Goal: Task Accomplishment & Management: Manage account settings

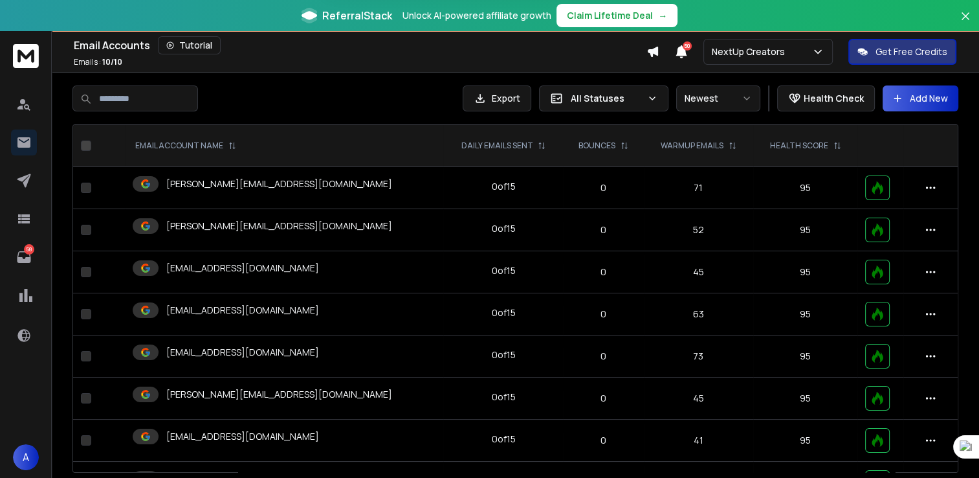
click at [907, 97] on div "Enable notifications to stay on top of your campaigns with real-time updates on…" at bounding box center [489, 57] width 979 height 115
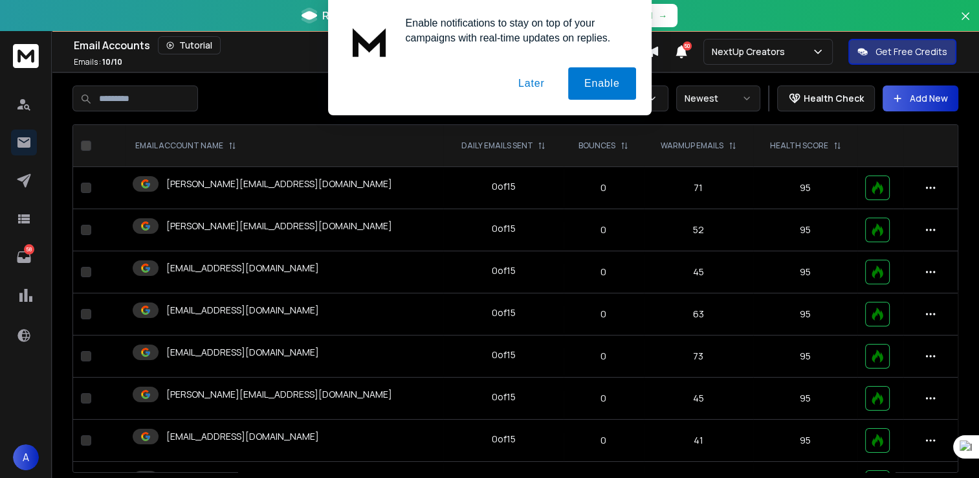
click at [907, 97] on div "Enable notifications to stay on top of your campaigns with real-time updates on…" at bounding box center [489, 57] width 979 height 115
click at [528, 89] on button "Later" at bounding box center [531, 83] width 58 height 32
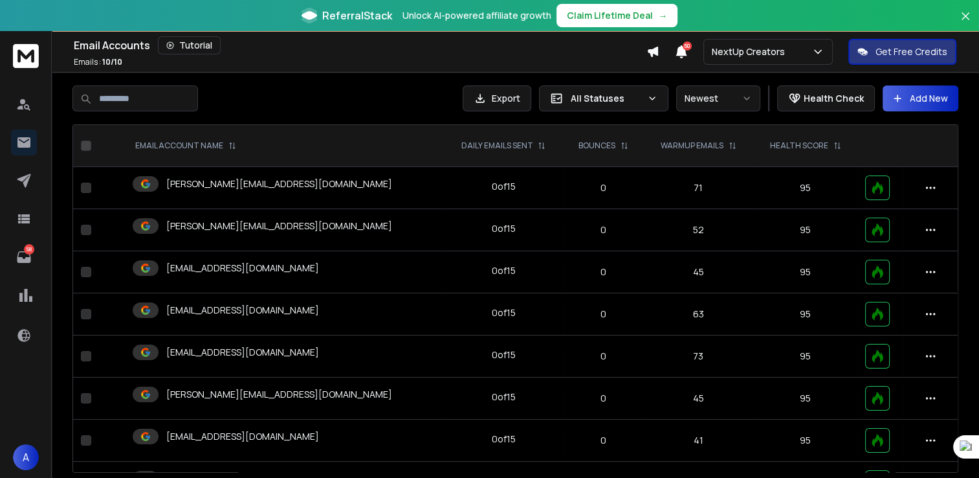
click at [918, 96] on button "Add New" at bounding box center [921, 98] width 76 height 26
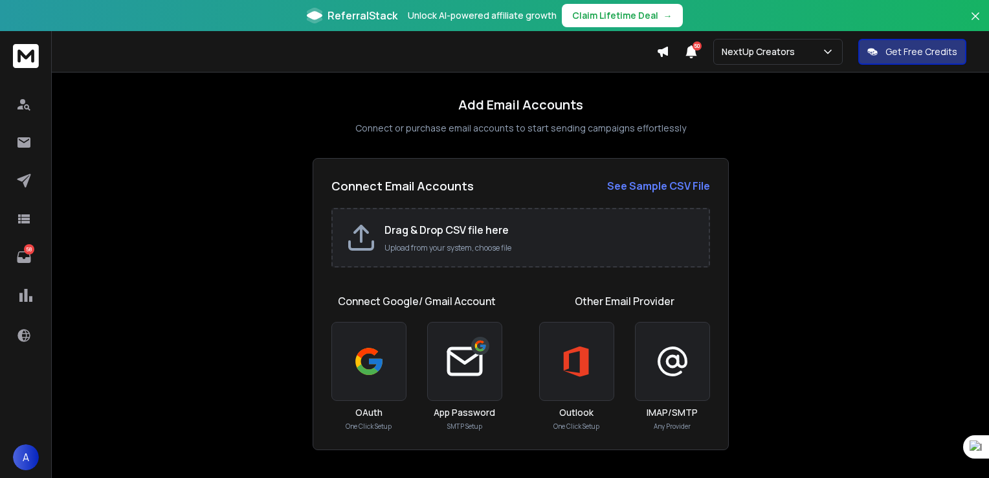
click at [678, 372] on icon at bounding box center [672, 361] width 27 height 27
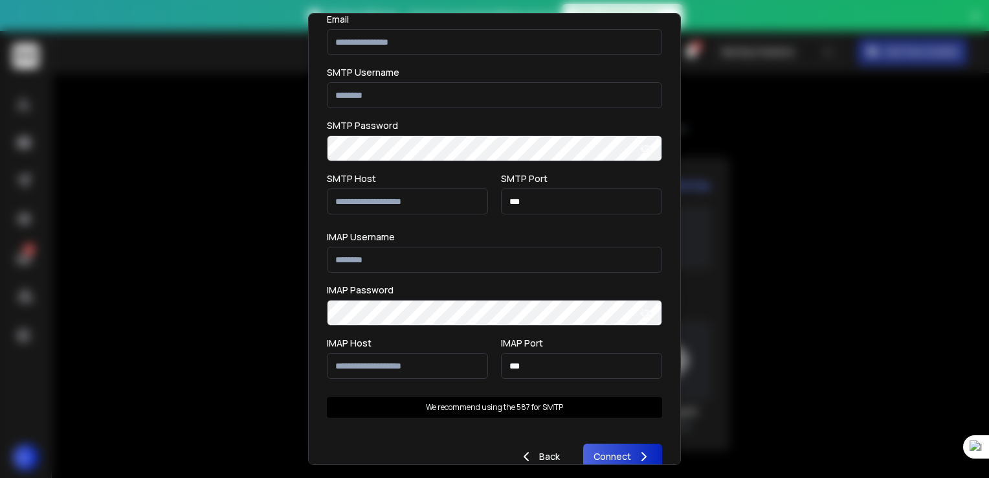
scroll to position [246, 0]
click at [943, 271] on div "Add new sender email Connect your custom account Configure (IMAP + SMTP) Quick …" at bounding box center [494, 239] width 989 height 478
click at [837, 138] on div "Add new sender email Connect your custom account Configure (IMAP + SMTP) Quick …" at bounding box center [494, 239] width 989 height 478
click at [536, 454] on button "Back" at bounding box center [539, 456] width 62 height 26
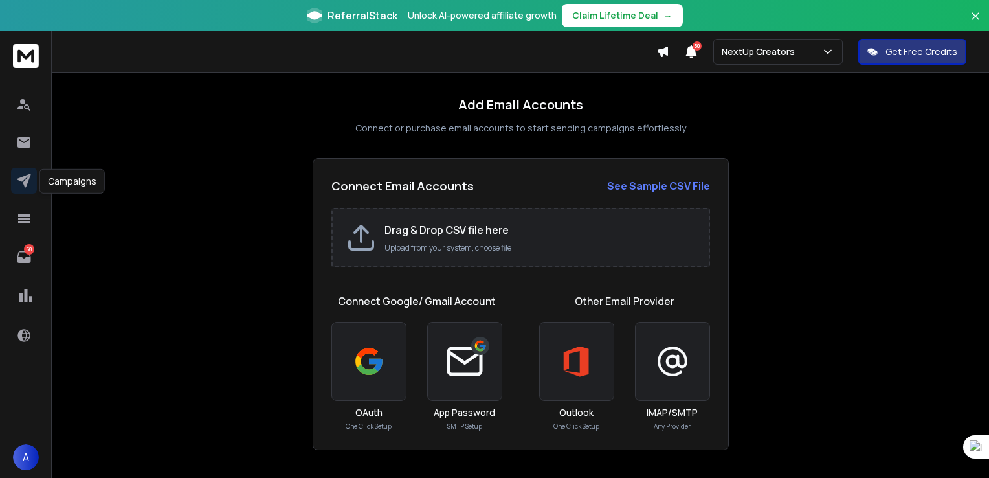
click at [15, 186] on link at bounding box center [24, 181] width 26 height 26
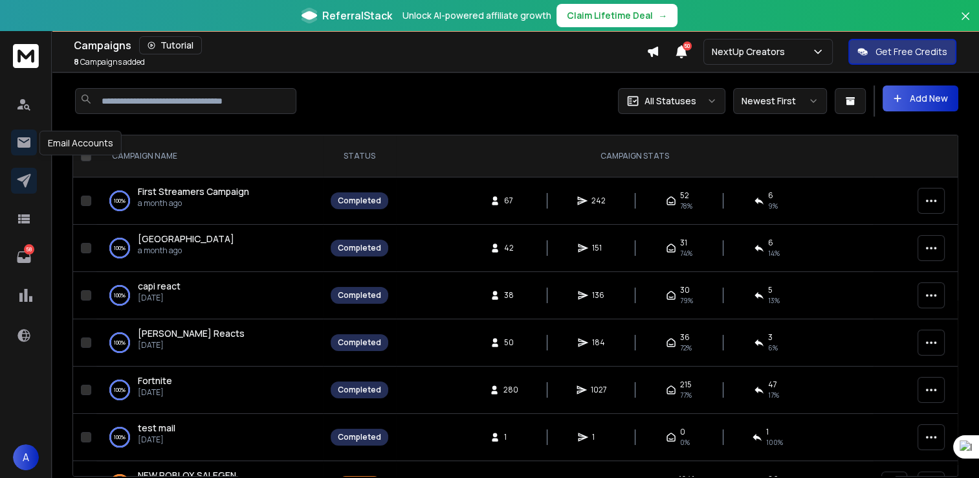
click at [19, 131] on link at bounding box center [24, 142] width 26 height 26
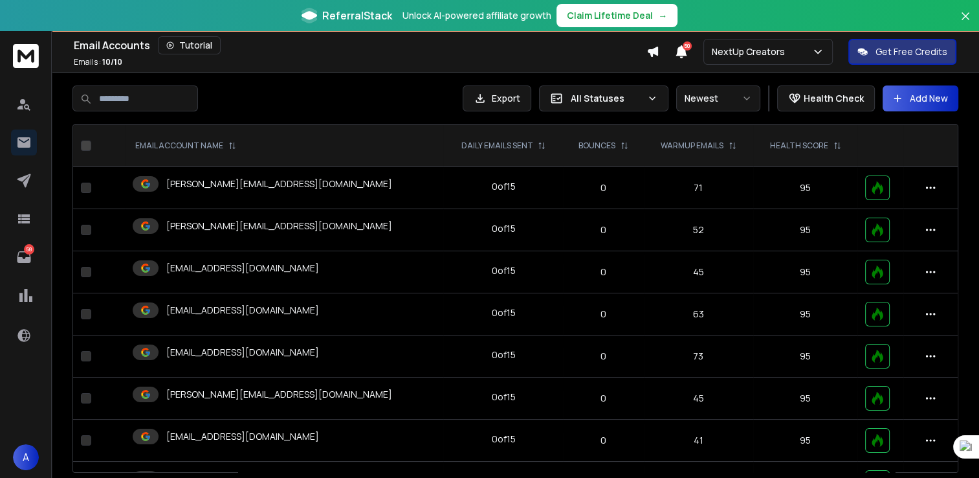
click at [245, 226] on p "[PERSON_NAME][EMAIL_ADDRESS][DOMAIN_NAME]" at bounding box center [279, 225] width 226 height 13
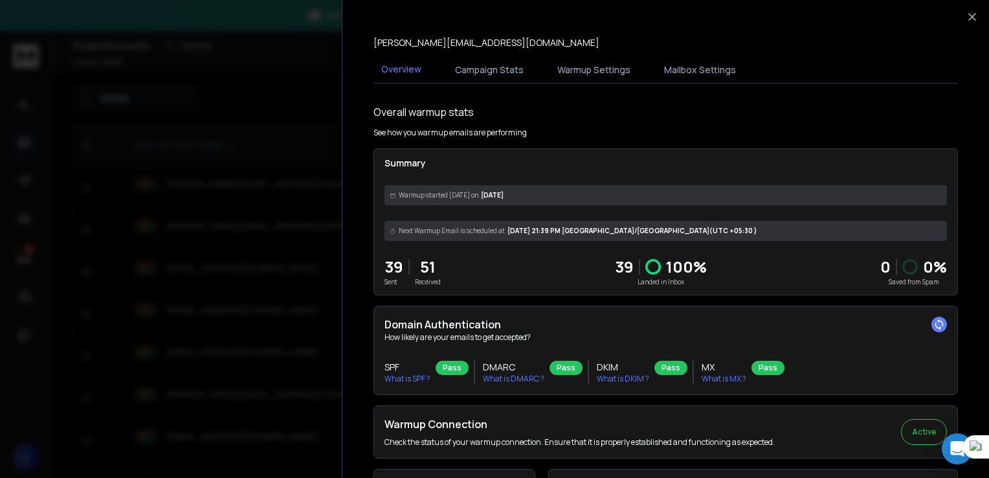
click at [227, 272] on div at bounding box center [494, 239] width 989 height 478
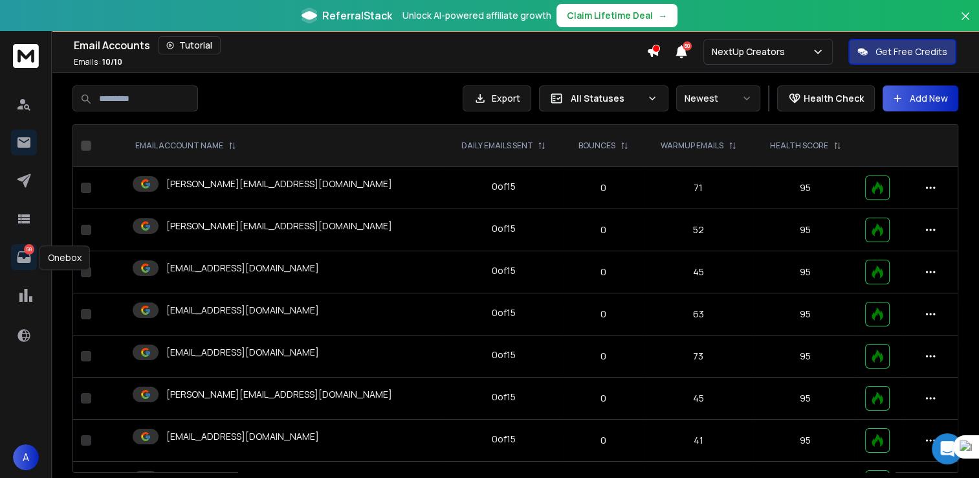
click at [18, 252] on icon at bounding box center [24, 257] width 16 height 16
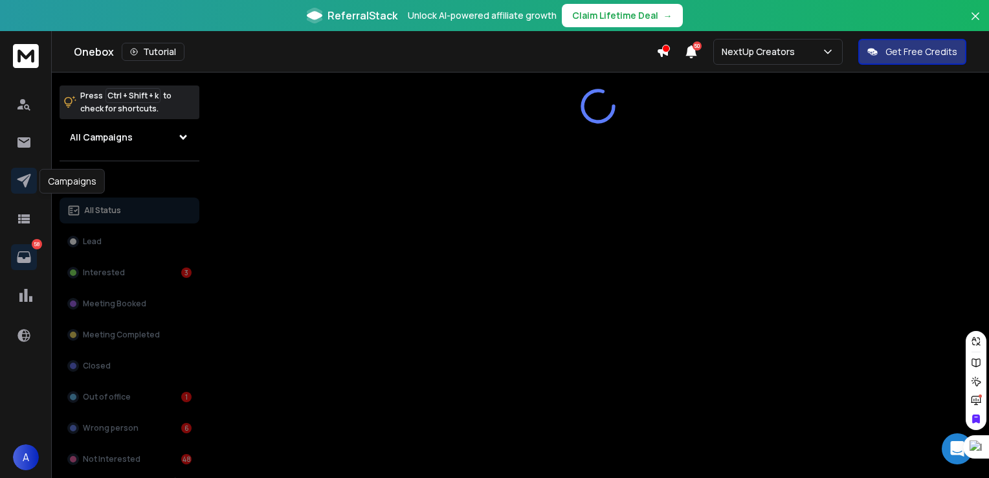
click at [16, 184] on icon at bounding box center [24, 181] width 16 height 16
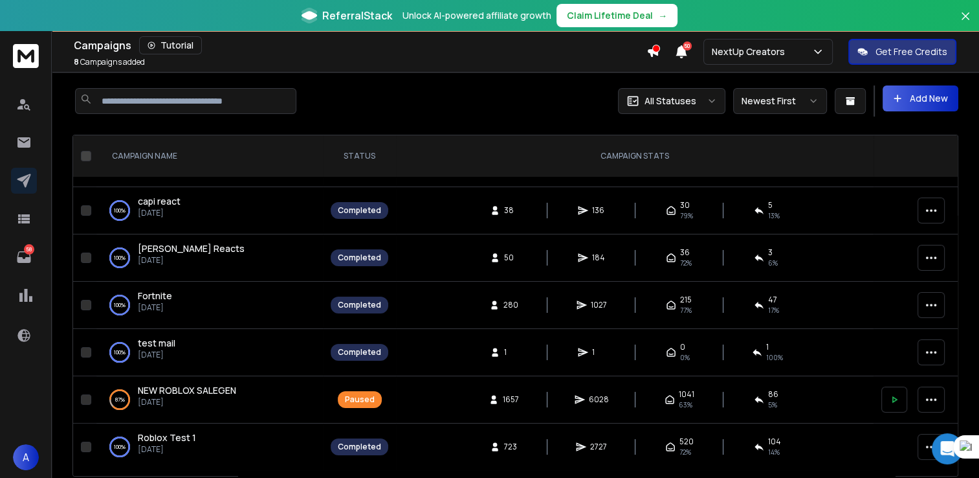
scroll to position [87, 0]
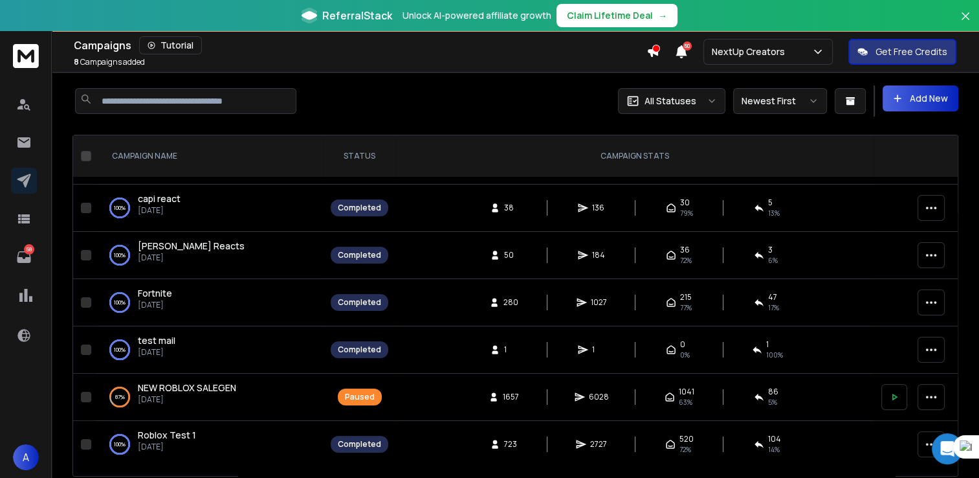
click at [277, 441] on div "100 % Roblox Test 1 [DATE]" at bounding box center [209, 443] width 201 height 31
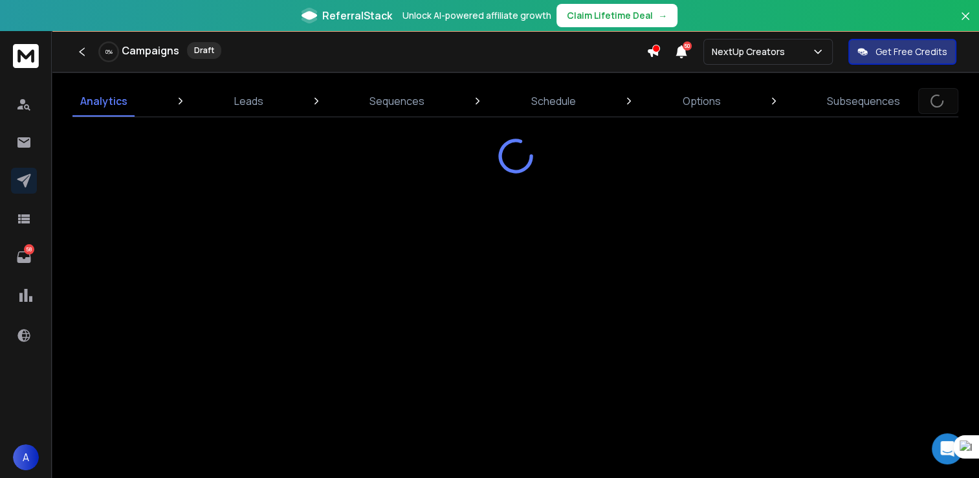
click at [277, 441] on div at bounding box center [516, 374] width 876 height 478
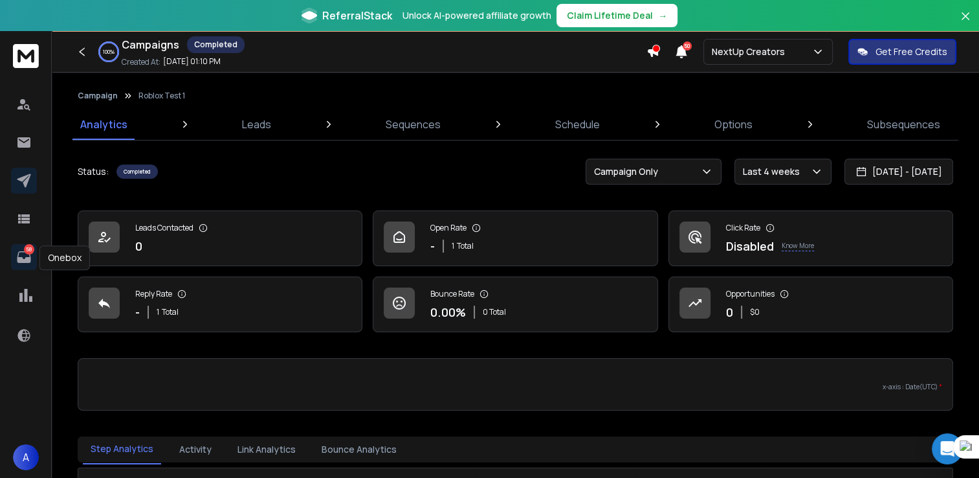
click at [25, 249] on p "58" at bounding box center [29, 249] width 10 height 10
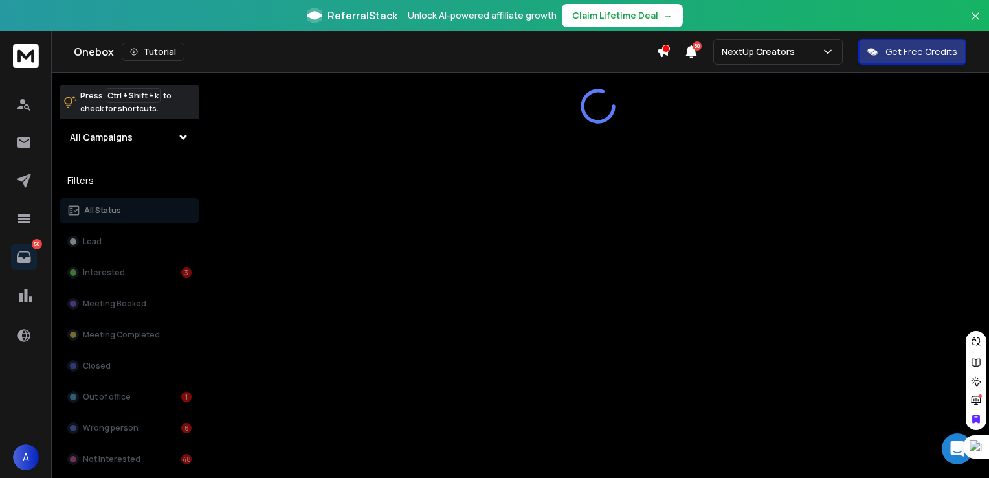
click at [129, 275] on div "All Status Lead Interested 3 Meeting Booked Meeting Completed Closed Out of off…" at bounding box center [130, 334] width 140 height 274
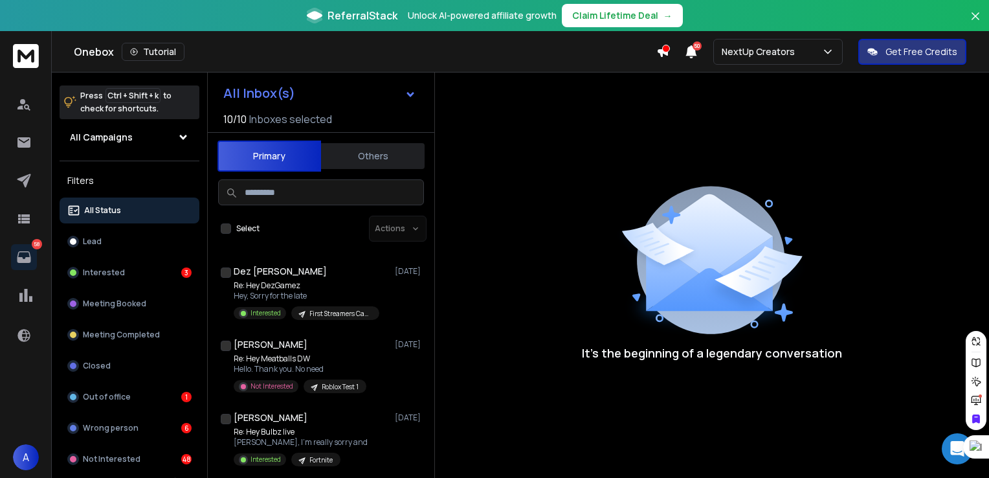
click at [129, 275] on button "Interested 3" at bounding box center [130, 273] width 140 height 26
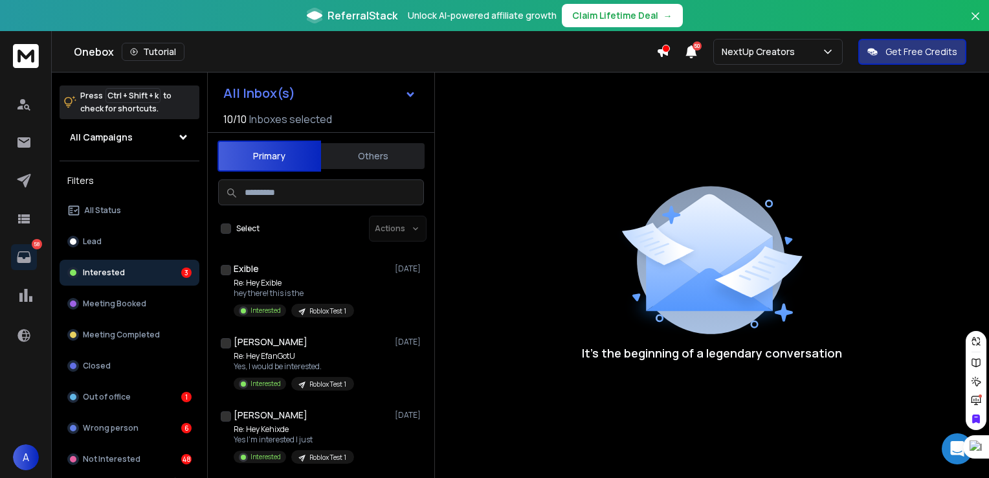
scroll to position [7110, 0]
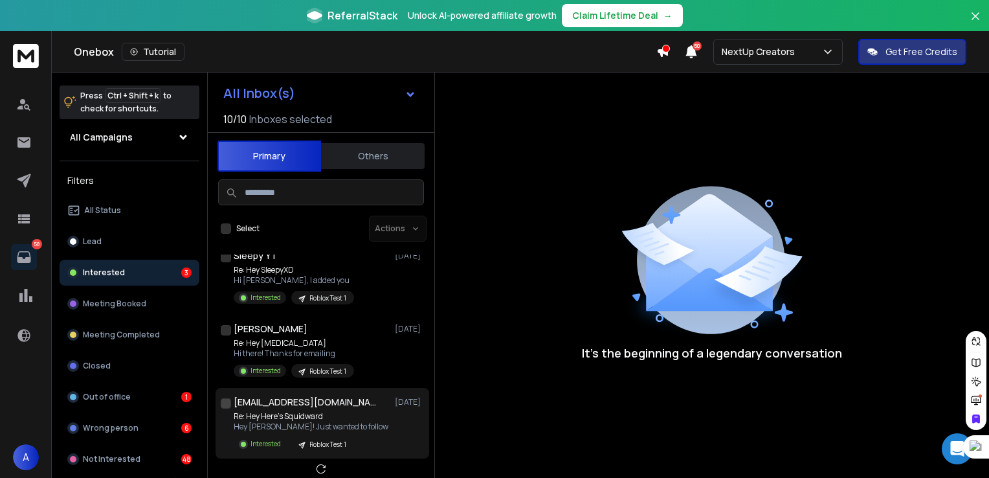
click at [236, 413] on p "Re: Hey Here's Squidward" at bounding box center [311, 416] width 155 height 10
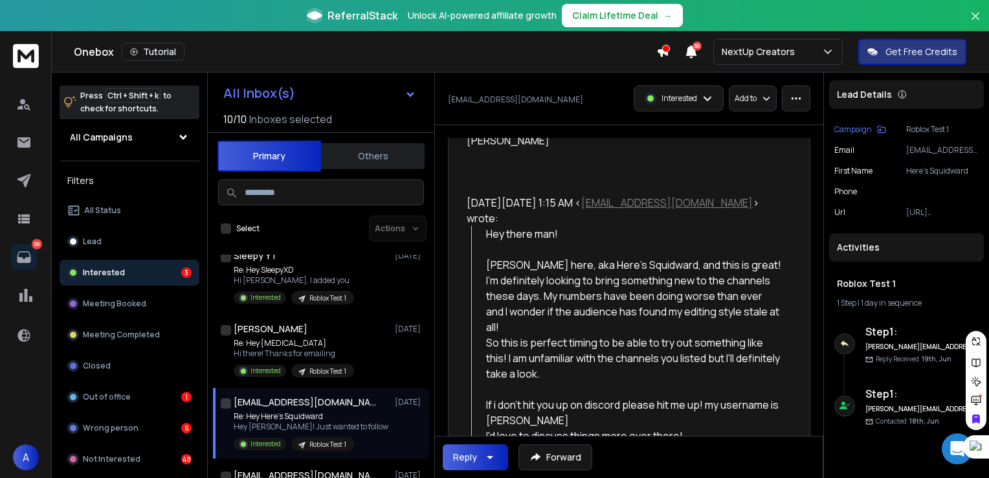
scroll to position [1083, 0]
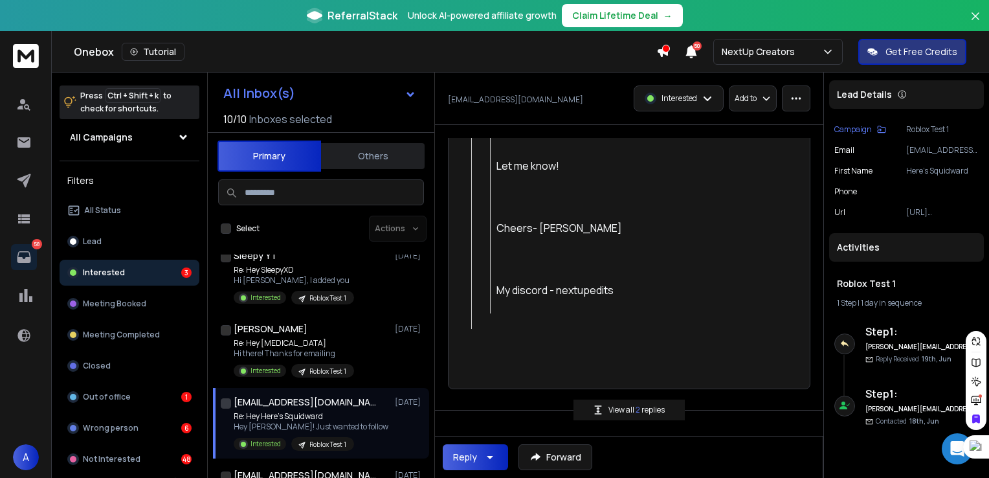
click at [602, 399] on div "View all 2 replies" at bounding box center [628, 409] width 111 height 21
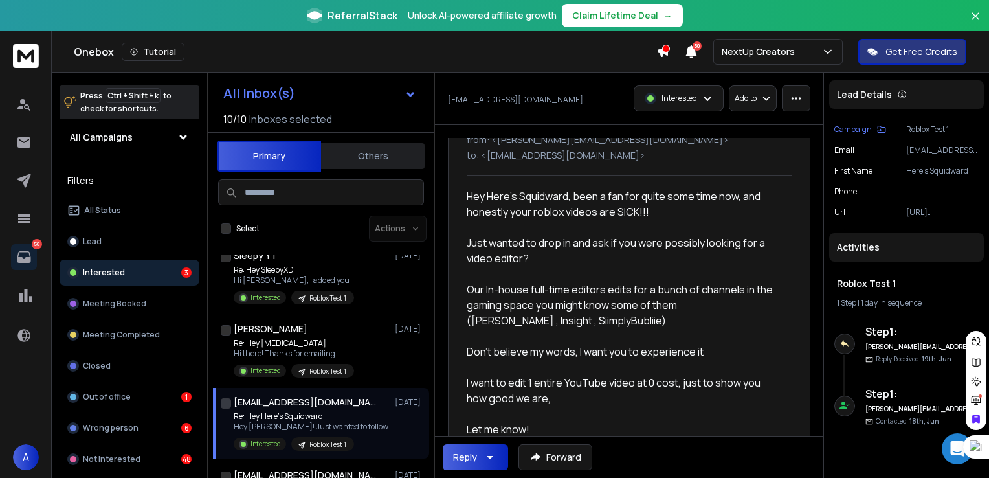
scroll to position [2506, 0]
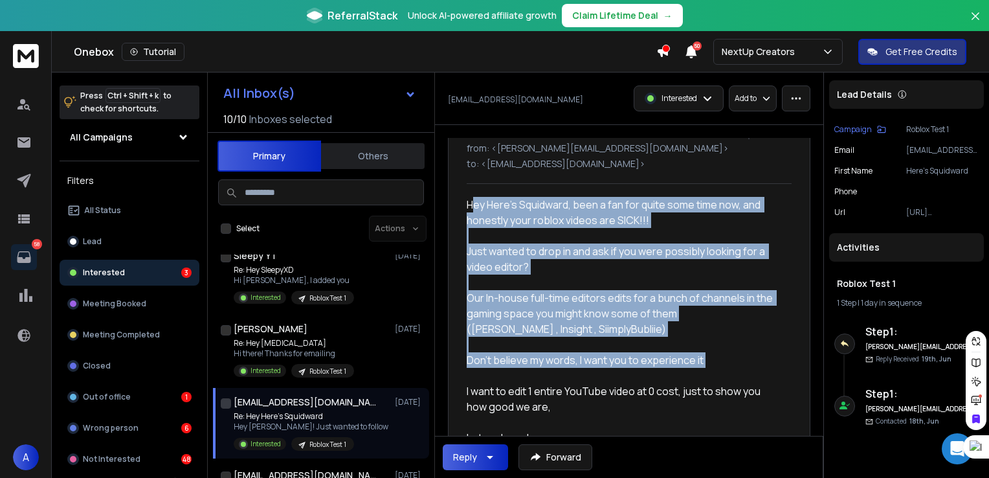
drag, startPoint x: 476, startPoint y: 173, endPoint x: 591, endPoint y: 345, distance: 206.3
click at [591, 345] on div "Hey Here's Squidward, been a fan for quite some time now, and honestly your rob…" at bounding box center [629, 365] width 325 height 337
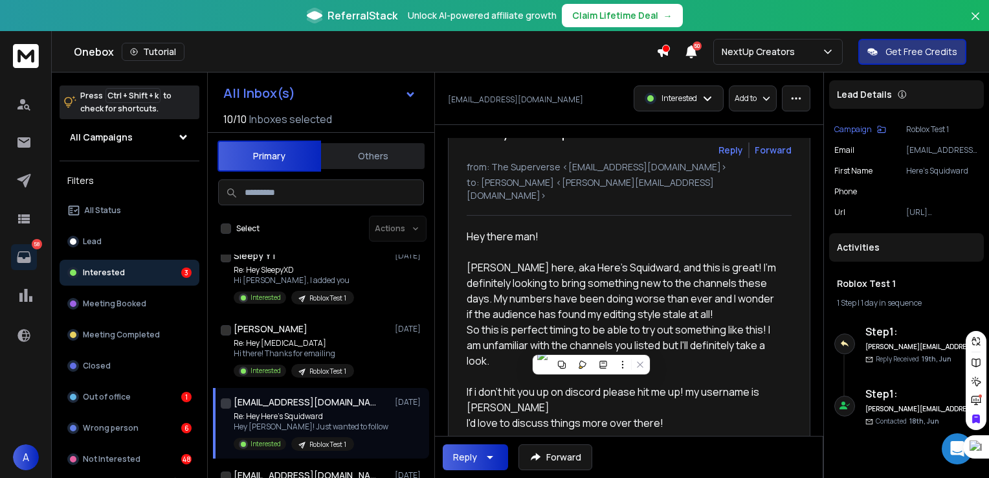
scroll to position [1404, 0]
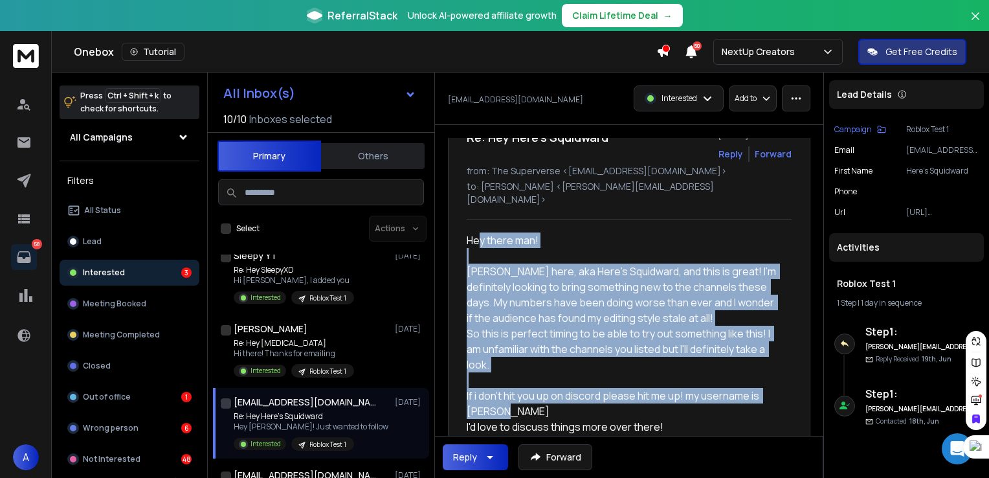
drag, startPoint x: 478, startPoint y: 202, endPoint x: 630, endPoint y: 389, distance: 241.1
drag, startPoint x: 630, startPoint y: 389, endPoint x: 534, endPoint y: 307, distance: 125.8
click at [534, 326] on div "So this is perfect timing to be able to try out something like this! I am unfam…" at bounding box center [624, 349] width 315 height 47
click at [590, 294] on div "[PERSON_NAME] here, aka Here's Squidward, and this is great! I'm definitely loo…" at bounding box center [624, 294] width 315 height 62
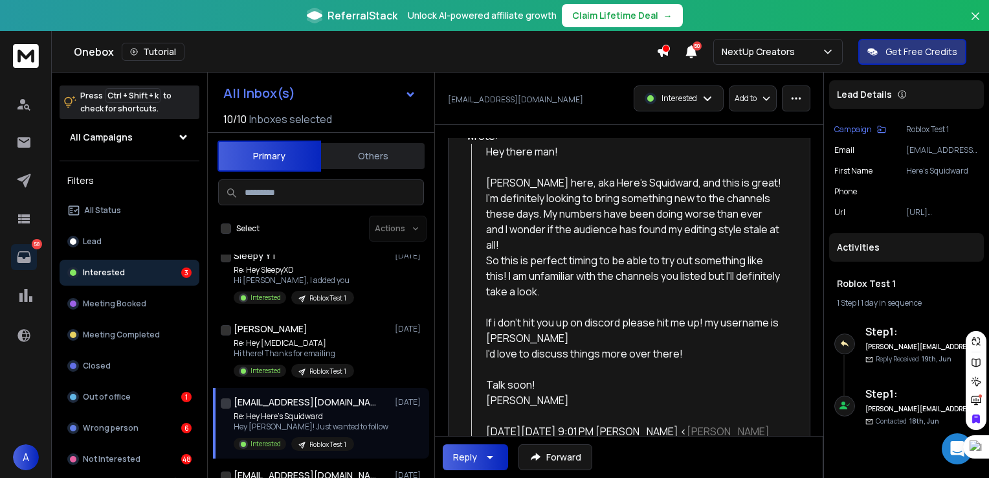
scroll to position [384, 0]
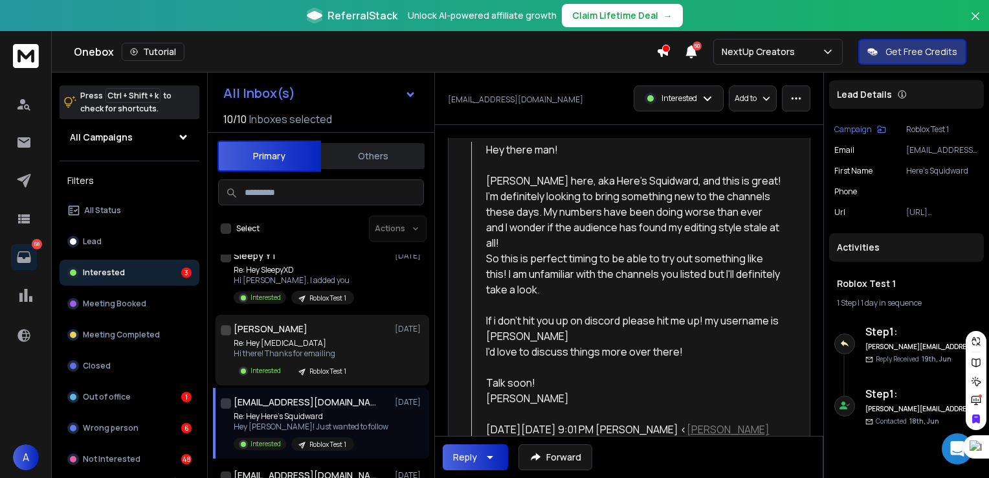
click at [319, 322] on div "[PERSON_NAME] [DATE]" at bounding box center [329, 328] width 190 height 13
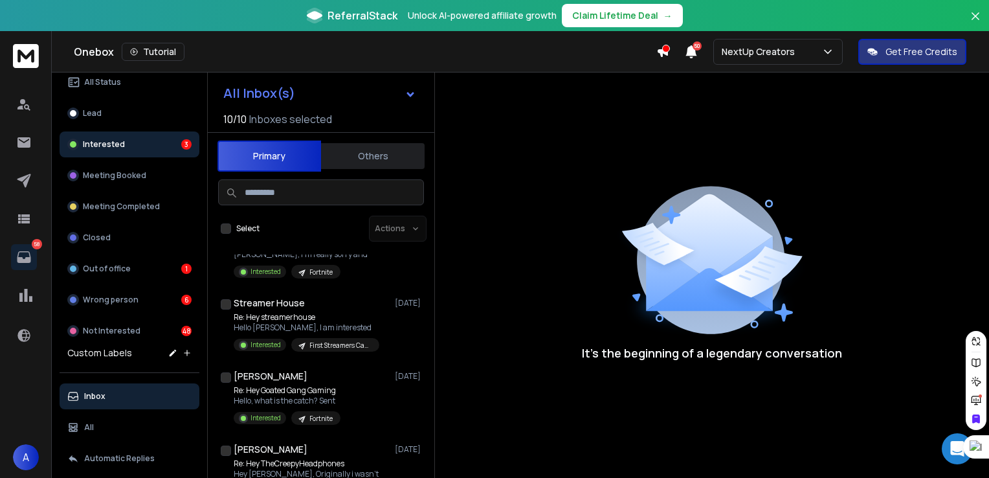
scroll to position [0, 0]
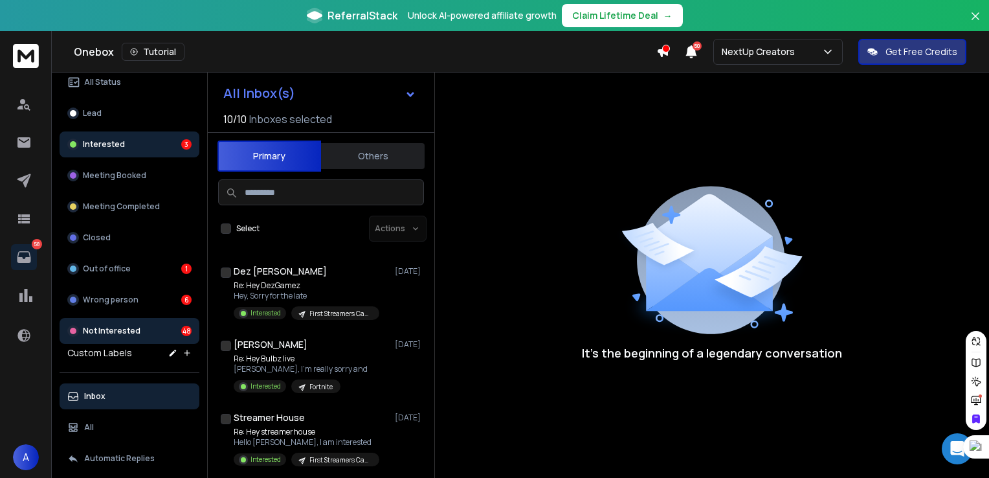
click at [72, 318] on button "Not Interested 48" at bounding box center [130, 331] width 140 height 26
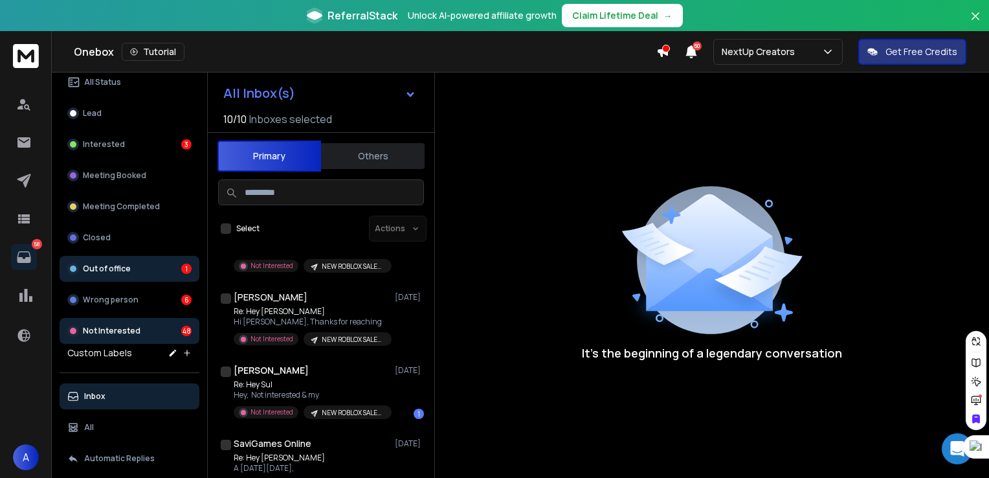
scroll to position [2319, 0]
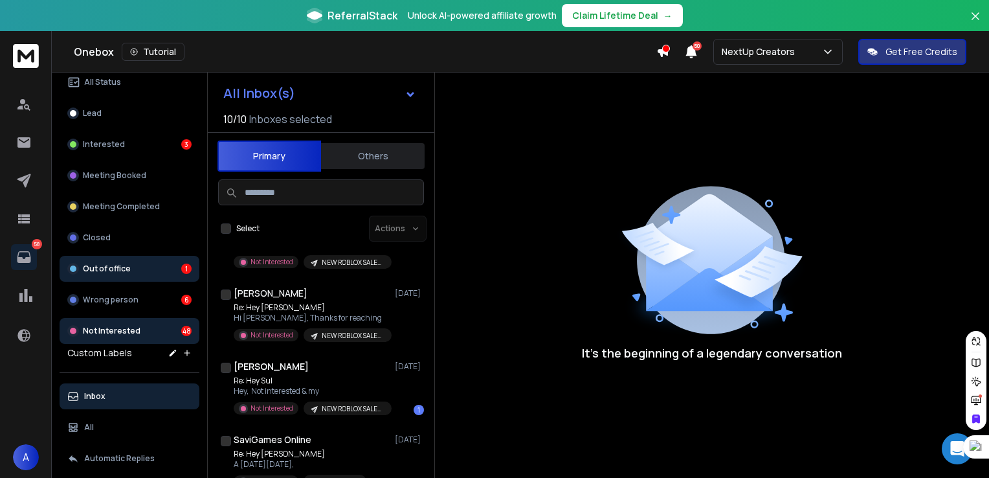
click at [140, 265] on button "Out of office 1" at bounding box center [130, 269] width 140 height 26
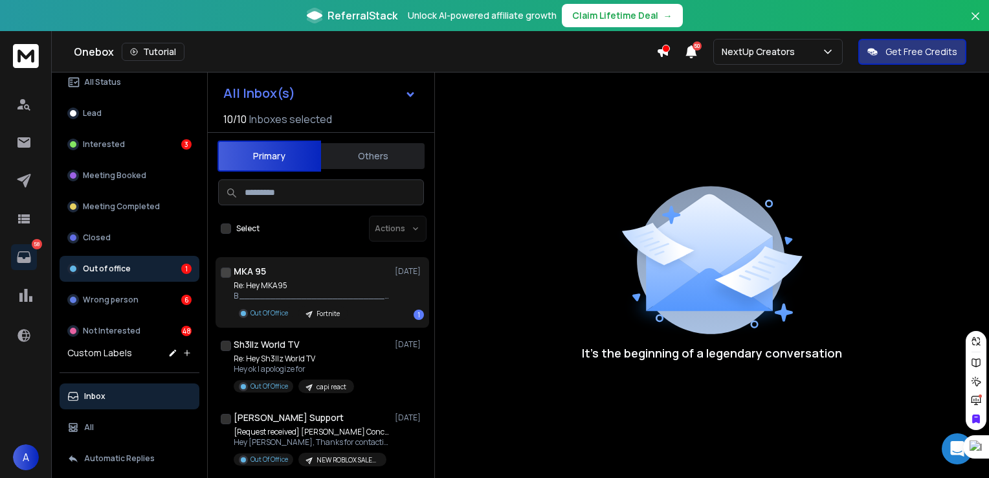
click at [358, 283] on p "Re: Hey MKA95" at bounding box center [311, 285] width 155 height 10
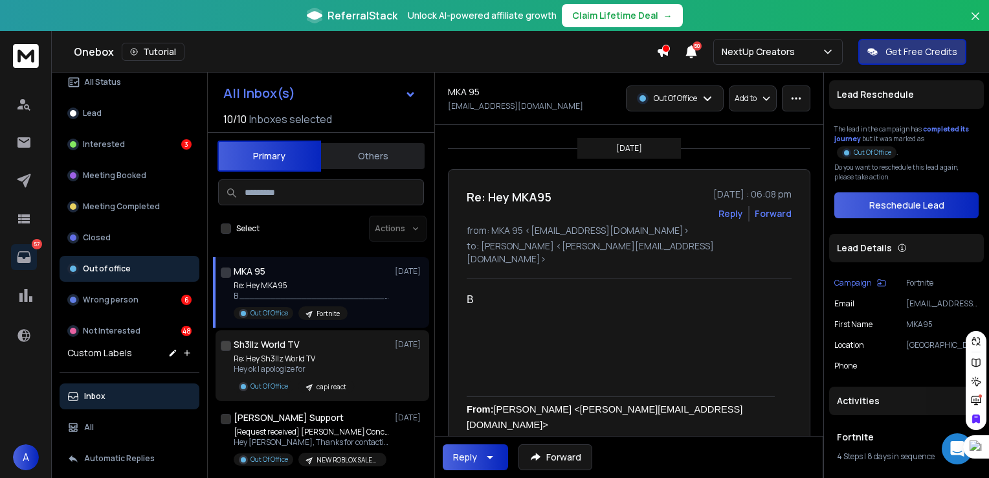
click at [329, 377] on div "Re: Hey Sh3llz World TV Hey ok I apologize for Out Of Office capi react" at bounding box center [294, 372] width 120 height 39
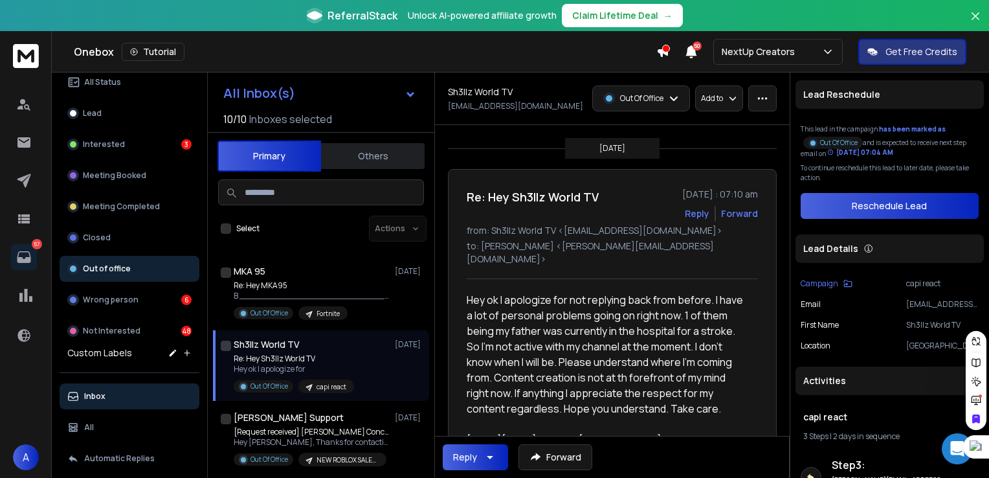
click at [927, 324] on p "Sh3llz World TV" at bounding box center [942, 325] width 72 height 10
click at [153, 139] on button "Interested 3" at bounding box center [130, 144] width 140 height 26
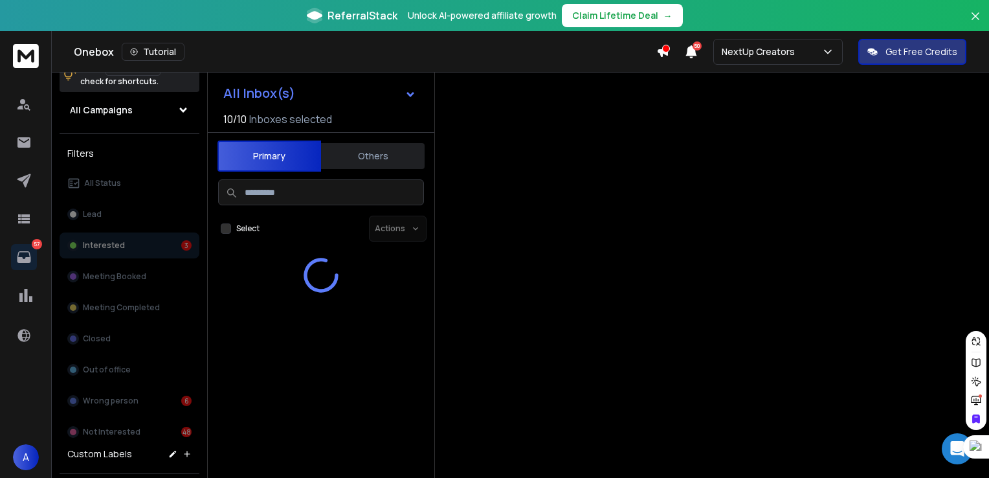
scroll to position [23, 0]
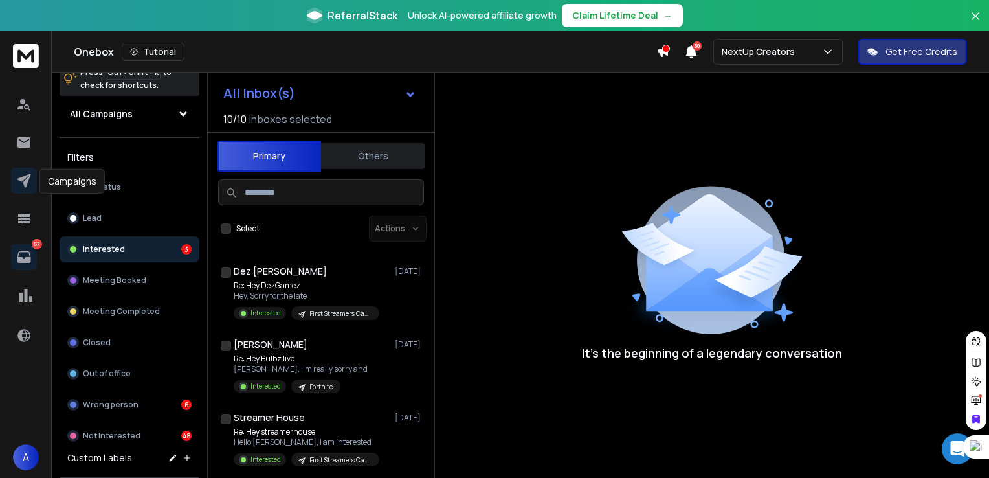
click at [27, 190] on link at bounding box center [24, 181] width 26 height 26
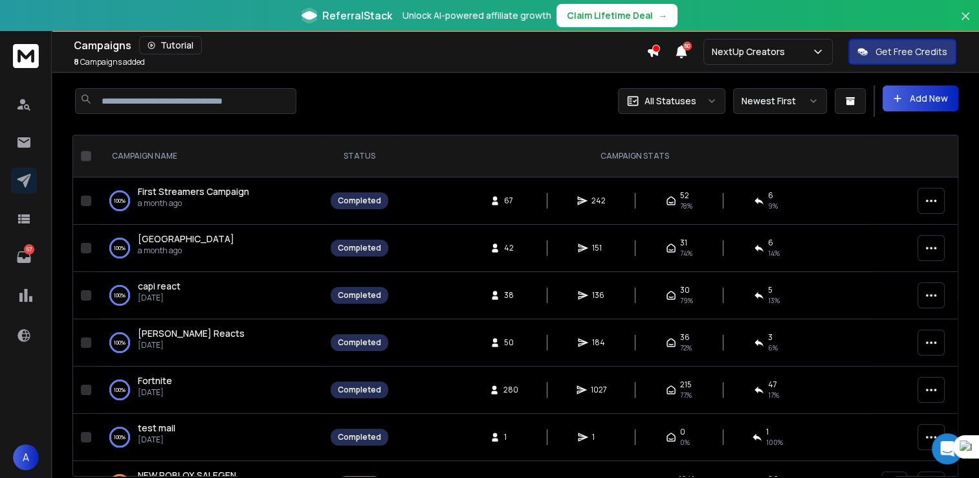
click at [911, 100] on button "Add New" at bounding box center [921, 98] width 76 height 26
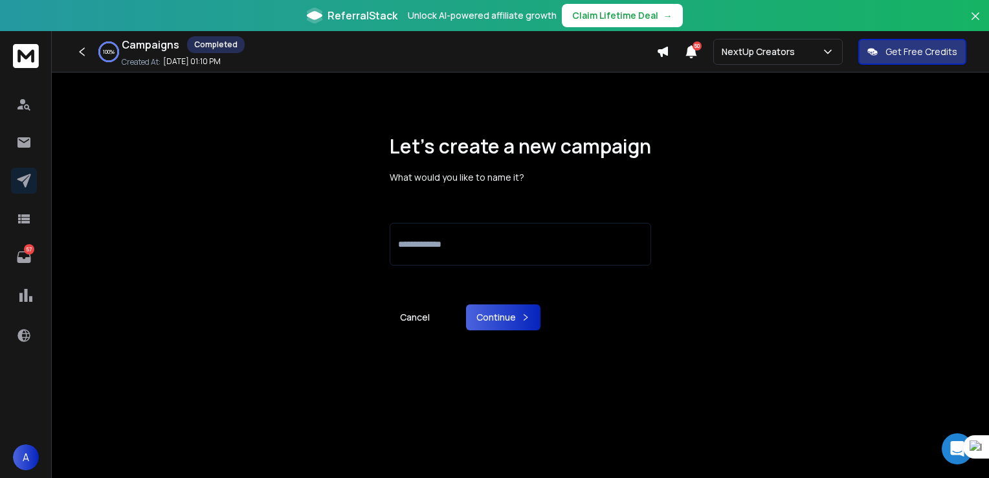
click at [911, 100] on div "Let’s create a new campaign What would you like to name it? Cancel Continue" at bounding box center [494, 180] width 989 height 299
click at [504, 253] on input at bounding box center [520, 244] width 261 height 43
click at [16, 177] on icon at bounding box center [24, 181] width 16 height 16
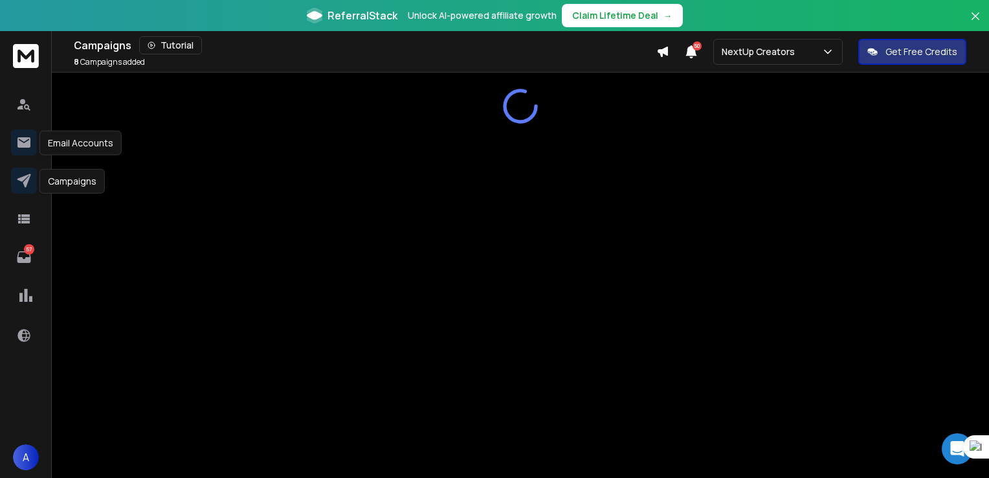
click at [24, 131] on link at bounding box center [24, 142] width 26 height 26
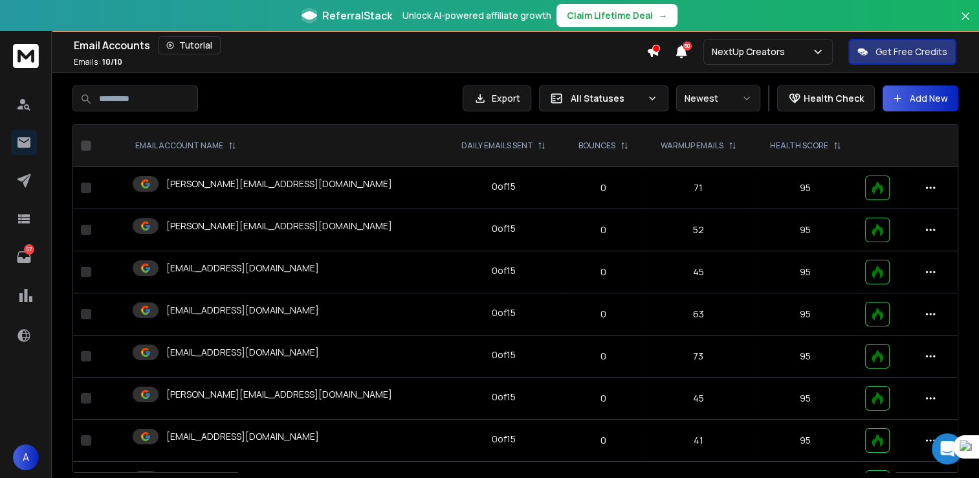
click at [904, 97] on button "Add New" at bounding box center [921, 98] width 76 height 26
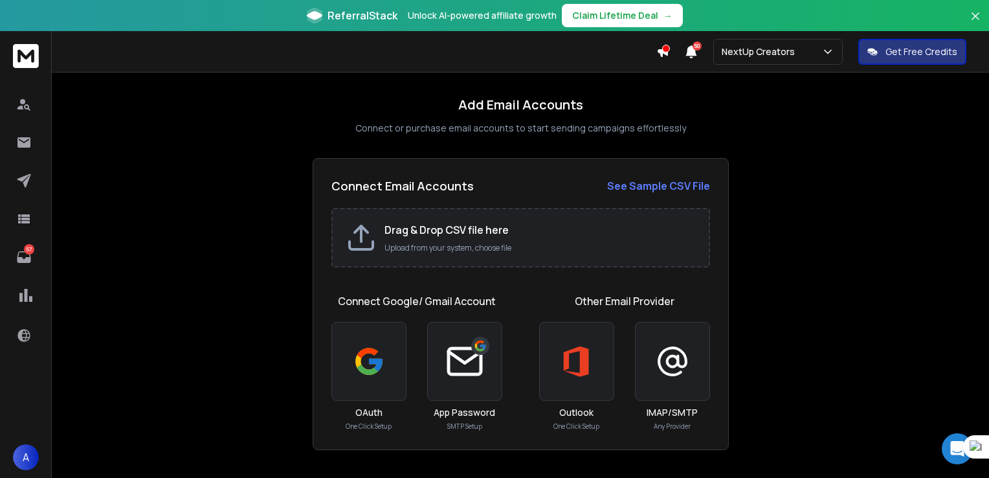
click at [681, 368] on icon at bounding box center [672, 361] width 32 height 39
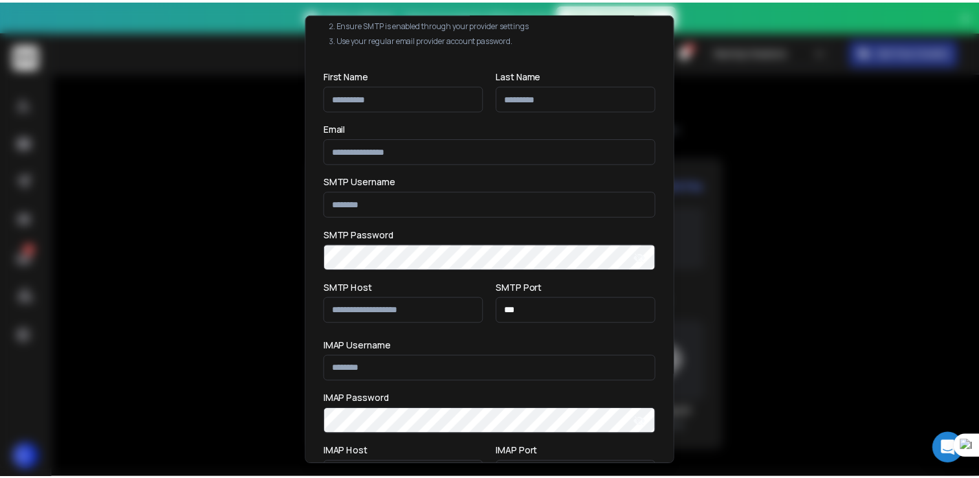
scroll to position [269, 0]
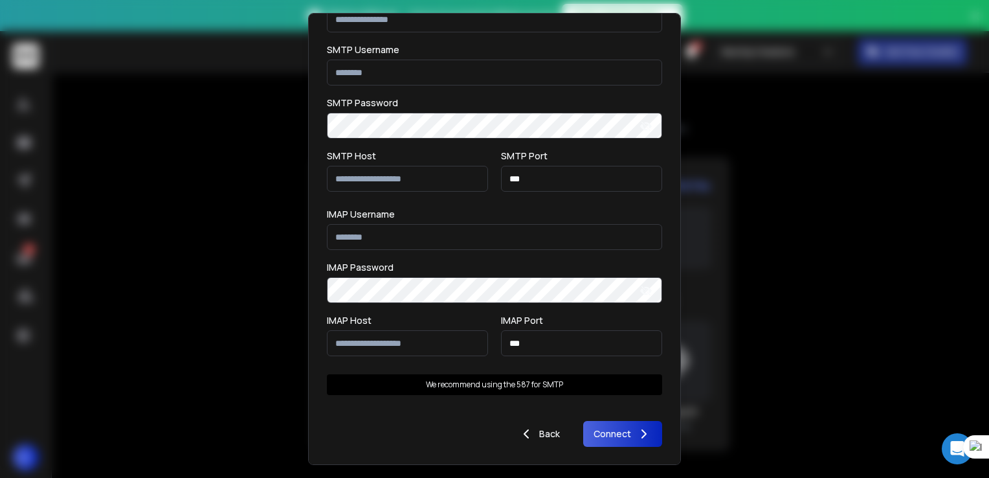
click at [711, 342] on div "Add new sender email Connect your custom account Configure (IMAP + SMTP) Quick …" at bounding box center [494, 239] width 989 height 478
click at [523, 431] on icon "button" at bounding box center [526, 434] width 16 height 16
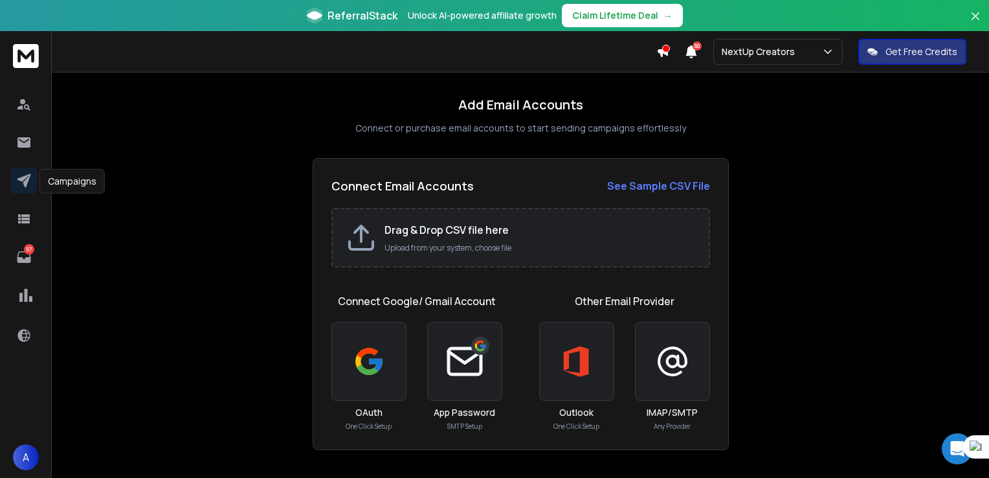
click at [28, 168] on link at bounding box center [24, 181] width 26 height 26
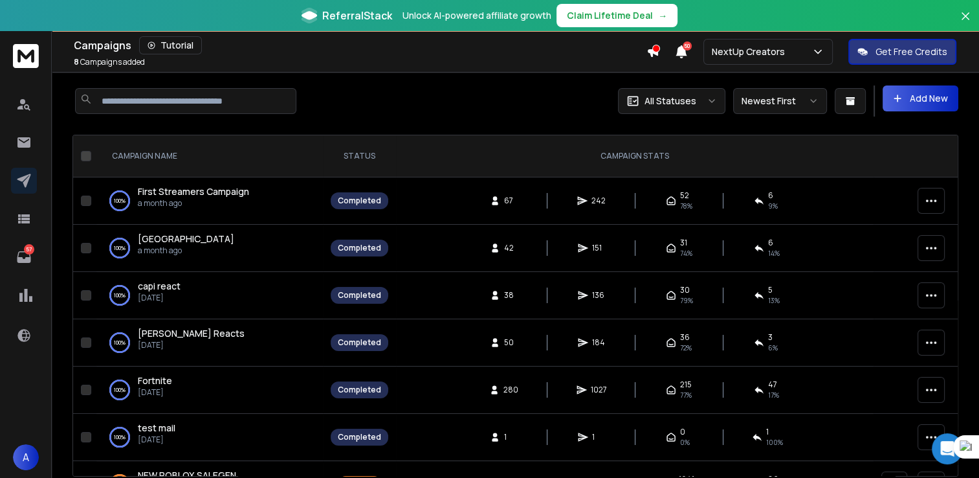
scroll to position [87, 0]
